Goal: Navigation & Orientation: Find specific page/section

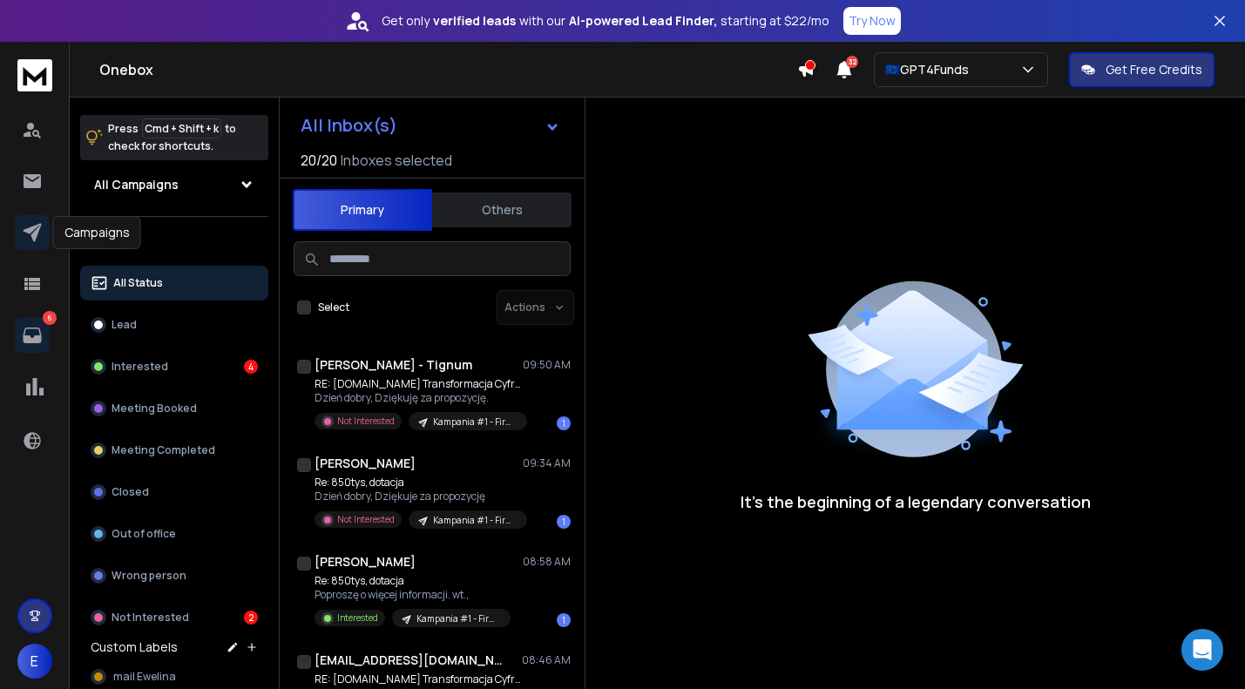
click at [43, 246] on link at bounding box center [32, 232] width 35 height 35
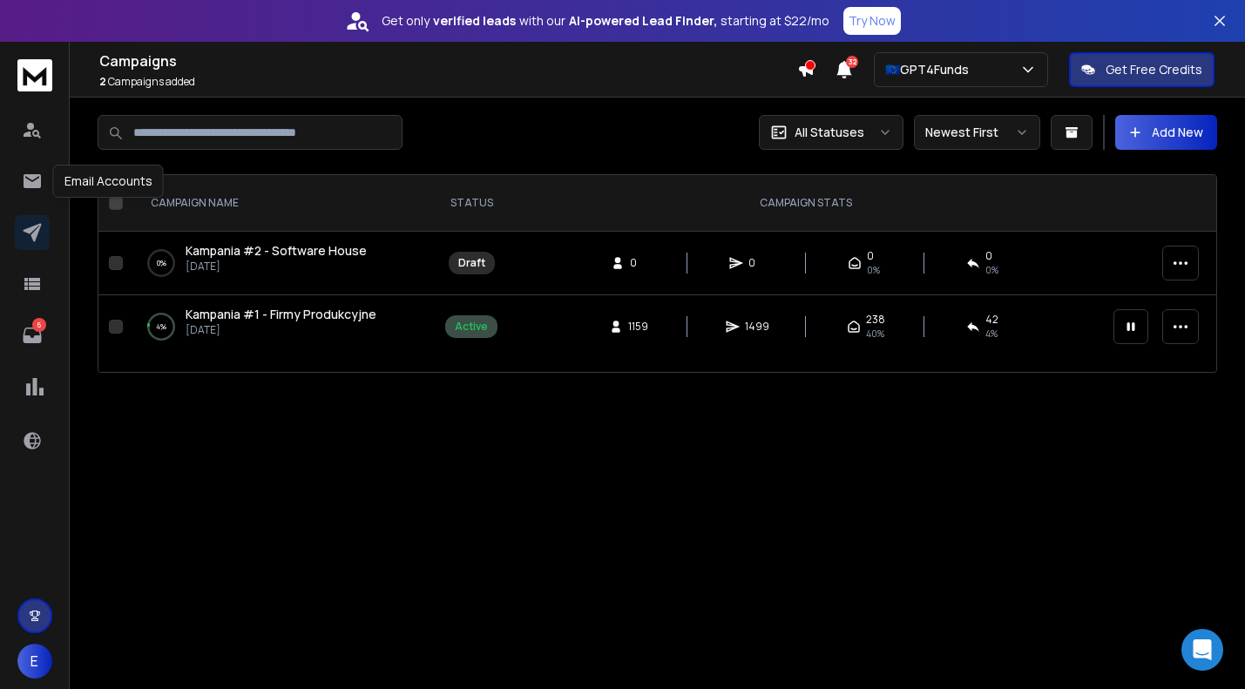
click at [27, 226] on icon at bounding box center [32, 232] width 21 height 21
click at [33, 233] on icon at bounding box center [32, 232] width 18 height 18
click at [25, 164] on link at bounding box center [32, 181] width 35 height 35
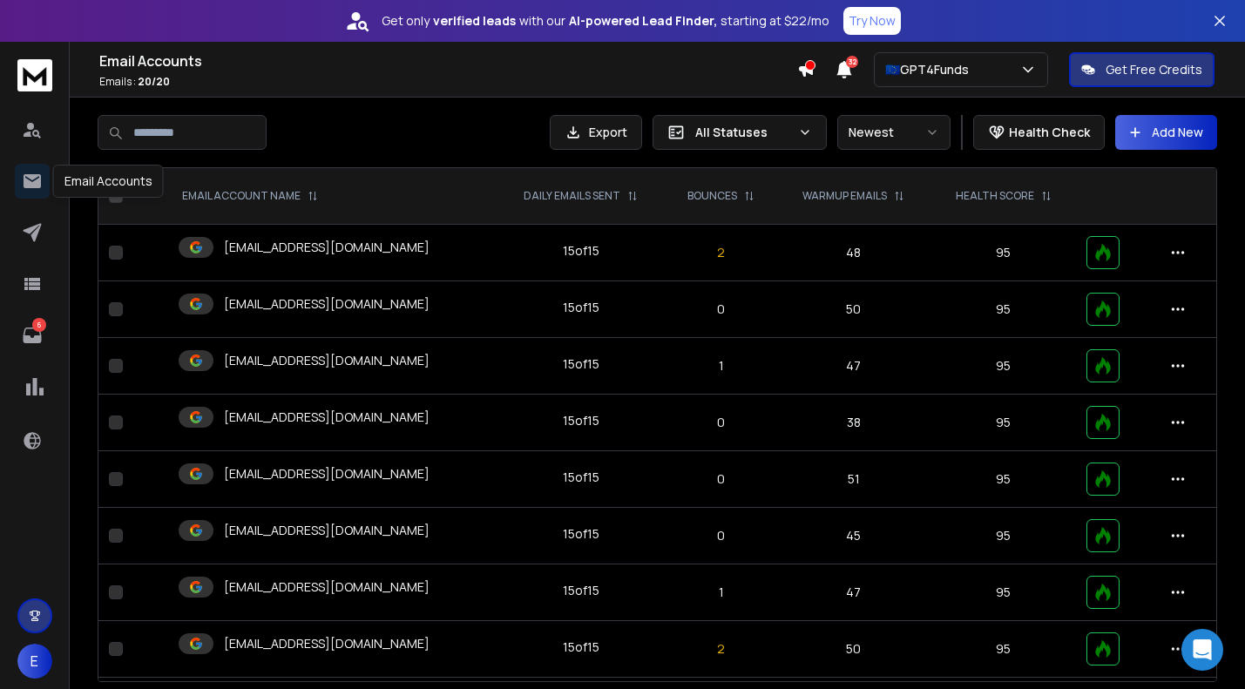
click at [25, 205] on div "6" at bounding box center [35, 288] width 40 height 352
click at [32, 223] on icon at bounding box center [32, 232] width 21 height 21
